Goal: Task Accomplishment & Management: Manage account settings

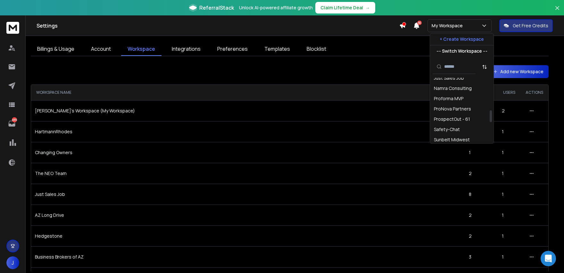
scroll to position [172, 0]
click at [458, 105] on div "ProNova Partners" at bounding box center [452, 108] width 37 height 6
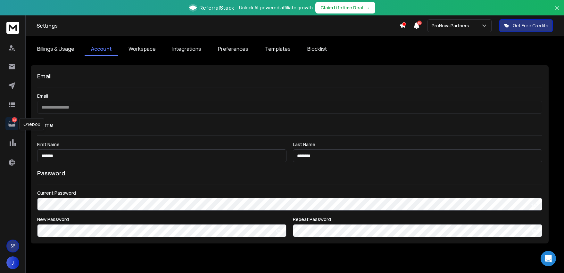
click at [12, 122] on p "33" at bounding box center [14, 119] width 5 height 5
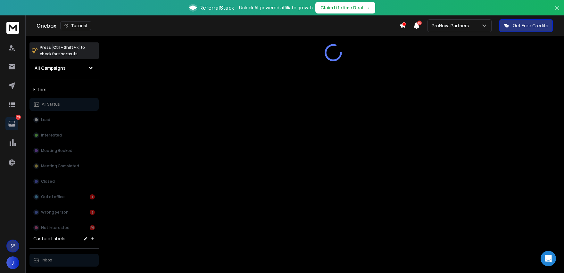
click at [54, 136] on div "All Status Lead Interested Meeting Booked Meeting Completed Closed Out of offic…" at bounding box center [63, 166] width 69 height 136
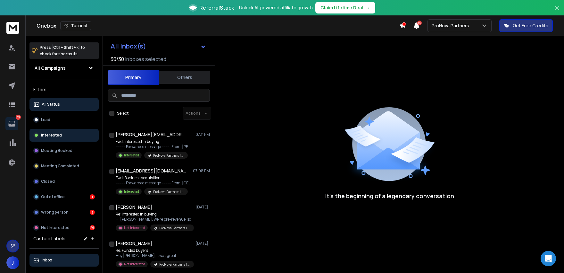
click at [61, 136] on button "Interested" at bounding box center [63, 135] width 69 height 13
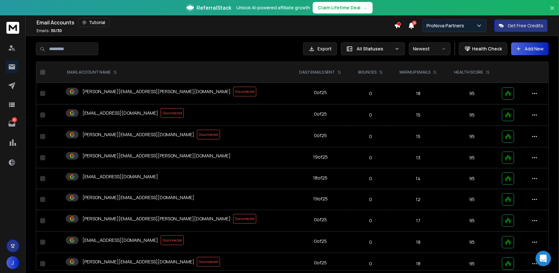
click at [464, 28] on p "ProNova Partners" at bounding box center [446, 25] width 40 height 6
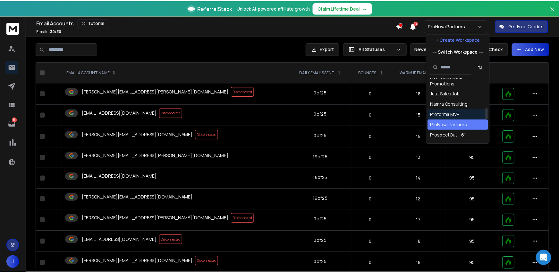
scroll to position [154, 0]
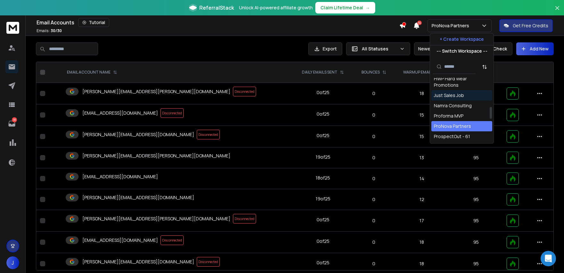
click at [456, 92] on div "Just Sales Job" at bounding box center [449, 95] width 30 height 6
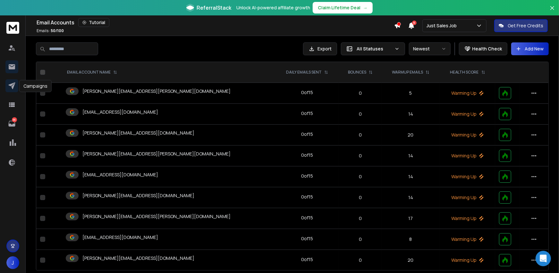
click at [15, 81] on link at bounding box center [11, 85] width 13 height 13
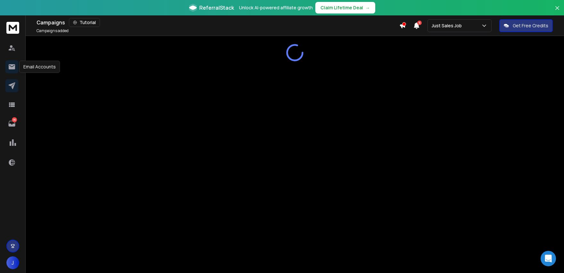
click at [10, 62] on link at bounding box center [11, 66] width 13 height 13
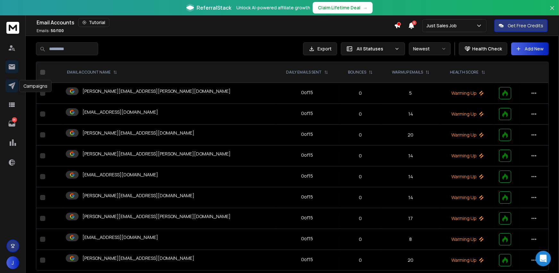
click at [13, 88] on icon at bounding box center [11, 85] width 7 height 7
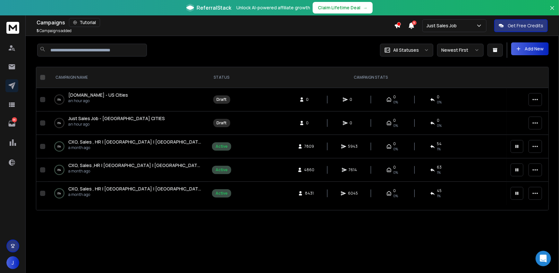
click at [533, 101] on icon "button" at bounding box center [535, 99] width 6 height 6
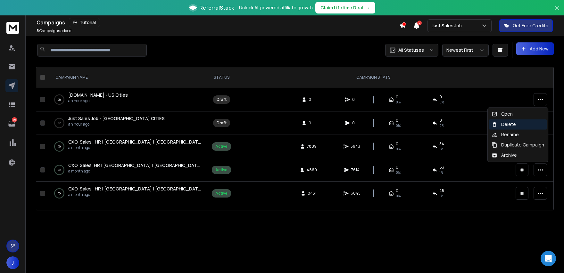
click at [522, 124] on div "Delete" at bounding box center [518, 124] width 58 height 10
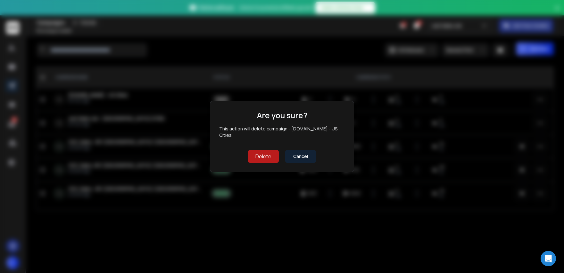
click at [265, 156] on button "Delete" at bounding box center [263, 156] width 31 height 13
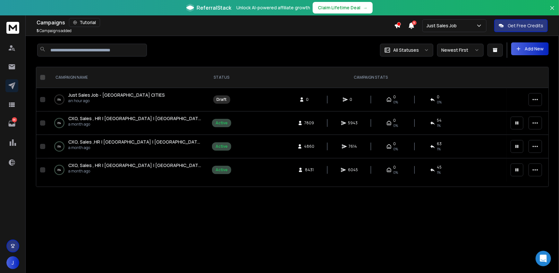
click at [113, 163] on span "CXO, Sales , HR | [GEOGRAPHIC_DATA] | [GEOGRAPHIC_DATA]" at bounding box center [135, 165] width 135 height 6
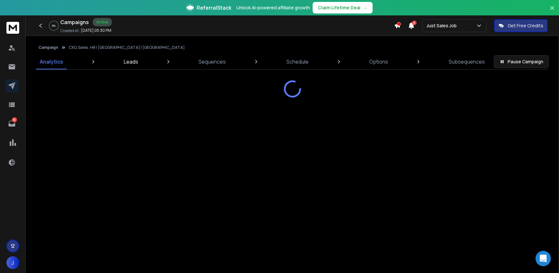
click at [140, 63] on link "Leads" at bounding box center [131, 61] width 22 height 15
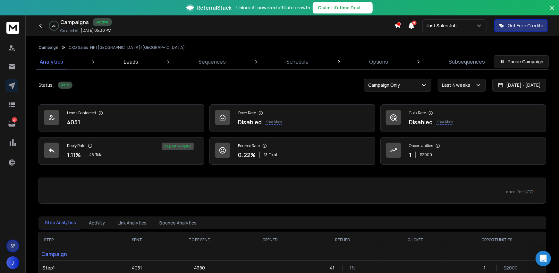
click at [135, 64] on p "Leads" at bounding box center [131, 62] width 14 height 8
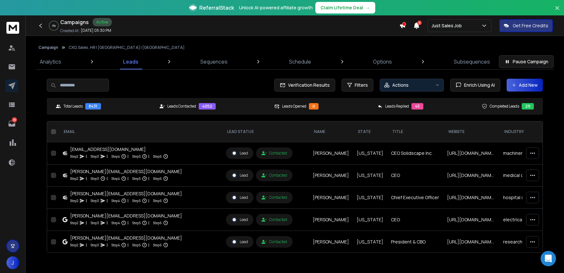
click at [430, 86] on div "Actions" at bounding box center [408, 85] width 49 height 6
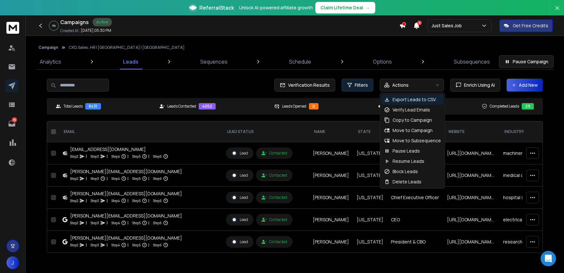
click at [354, 85] on button "Filters" at bounding box center [358, 85] width 32 height 13
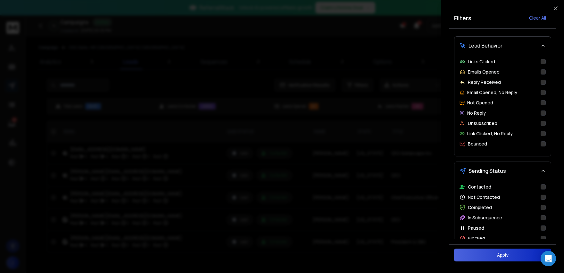
click at [541, 198] on button "Not Contacted" at bounding box center [543, 196] width 5 height 5
click at [498, 255] on button "Apply" at bounding box center [502, 254] width 97 height 13
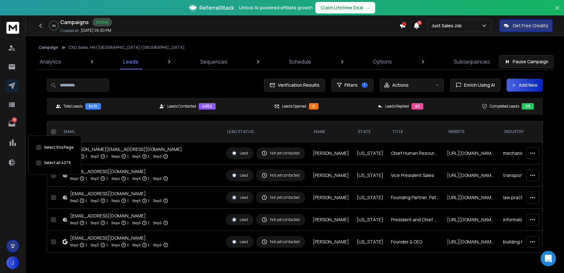
click at [39, 162] on button "Select this Page" at bounding box center [38, 162] width 5 height 5
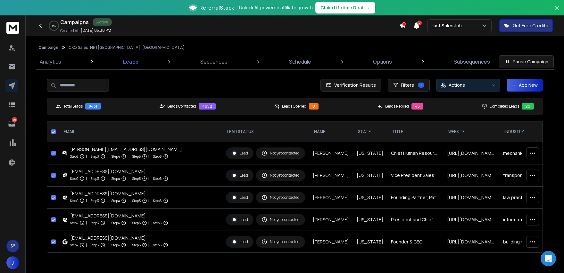
click at [482, 84] on div "Actions" at bounding box center [465, 85] width 49 height 6
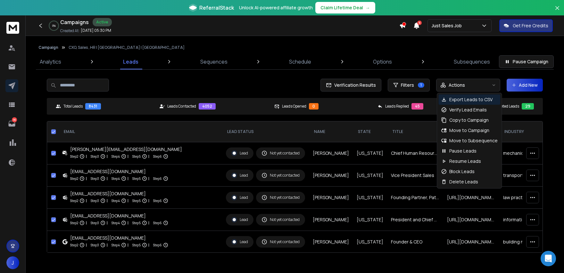
click at [479, 102] on p "Export Leads to CSV" at bounding box center [471, 99] width 43 height 6
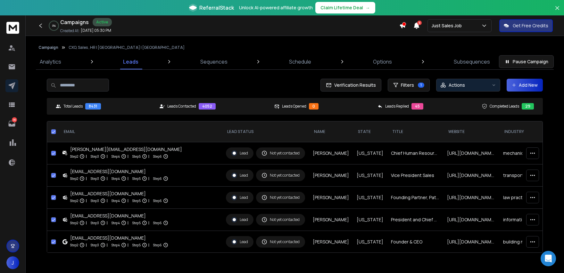
click at [476, 84] on div "Actions" at bounding box center [465, 85] width 49 height 6
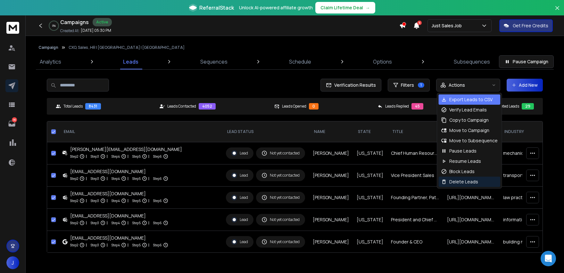
click at [468, 179] on p "Delete Leads" at bounding box center [464, 181] width 29 height 6
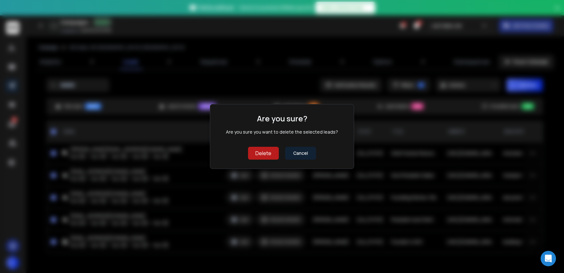
click at [262, 155] on button "Delete" at bounding box center [263, 153] width 31 height 13
